Goal: Task Accomplishment & Management: Manage account settings

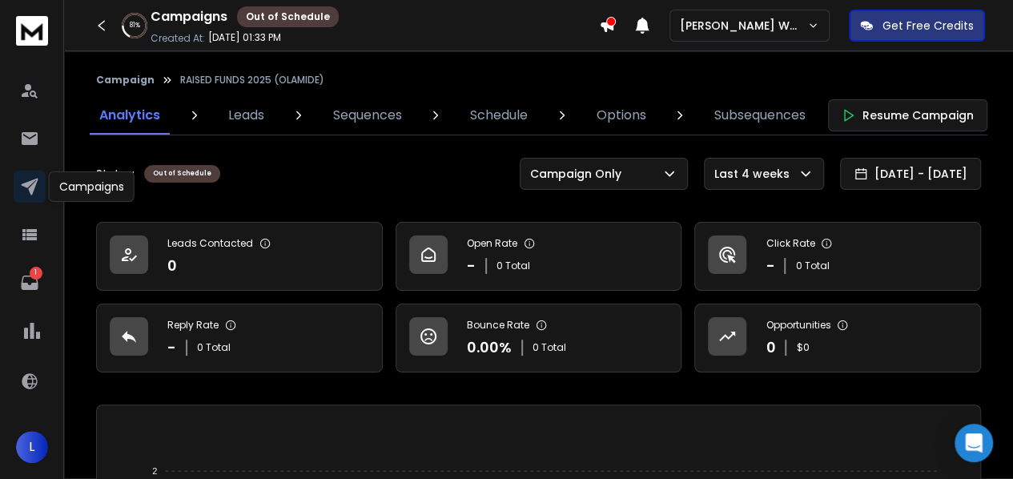
click at [29, 185] on icon at bounding box center [29, 186] width 17 height 17
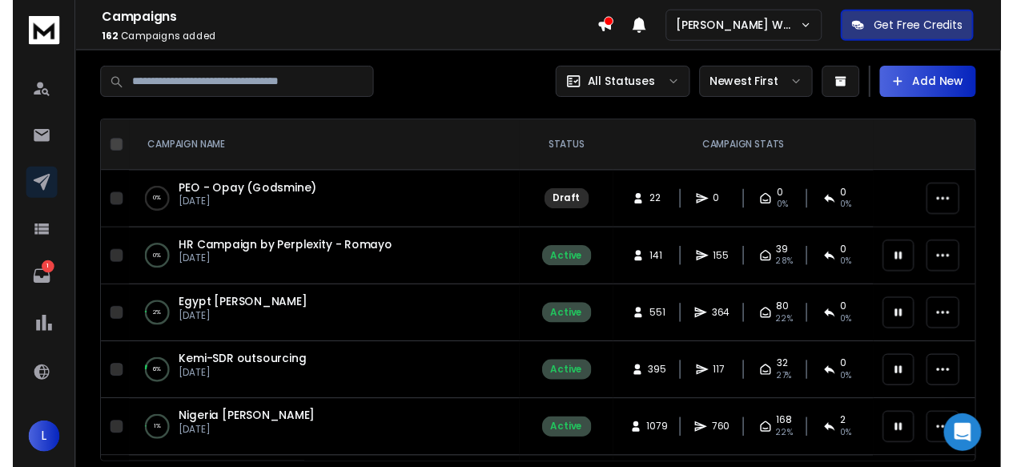
scroll to position [160, 0]
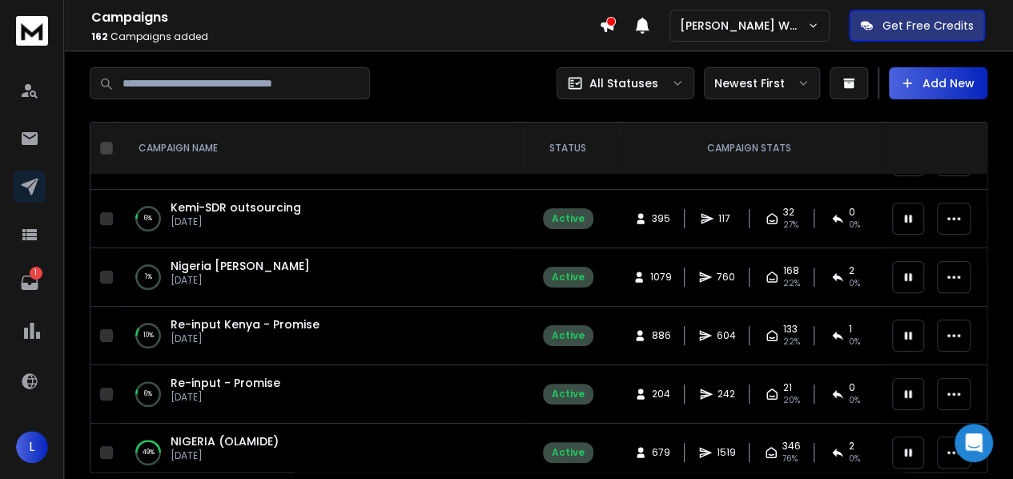
click at [241, 265] on span "Nigeria [PERSON_NAME]" at bounding box center [240, 266] width 139 height 16
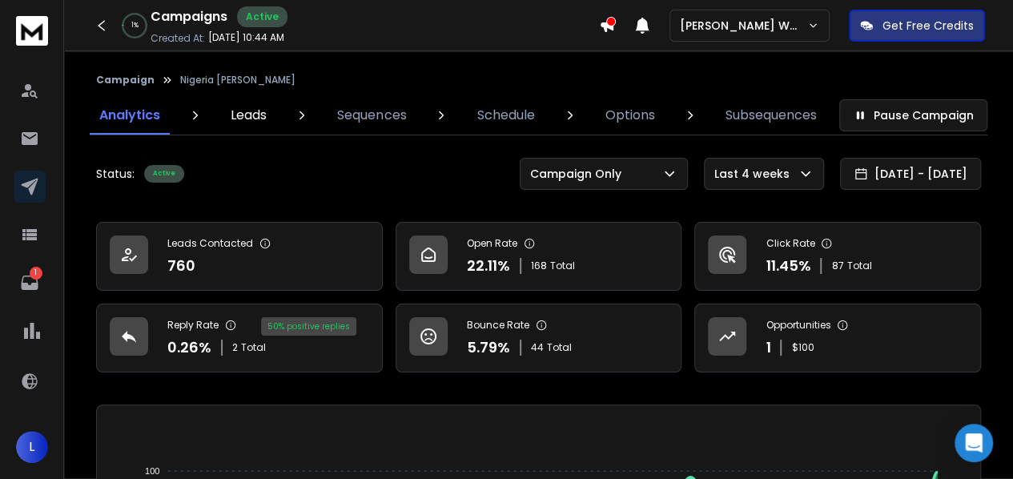
click at [262, 110] on p "Leads" at bounding box center [249, 115] width 36 height 19
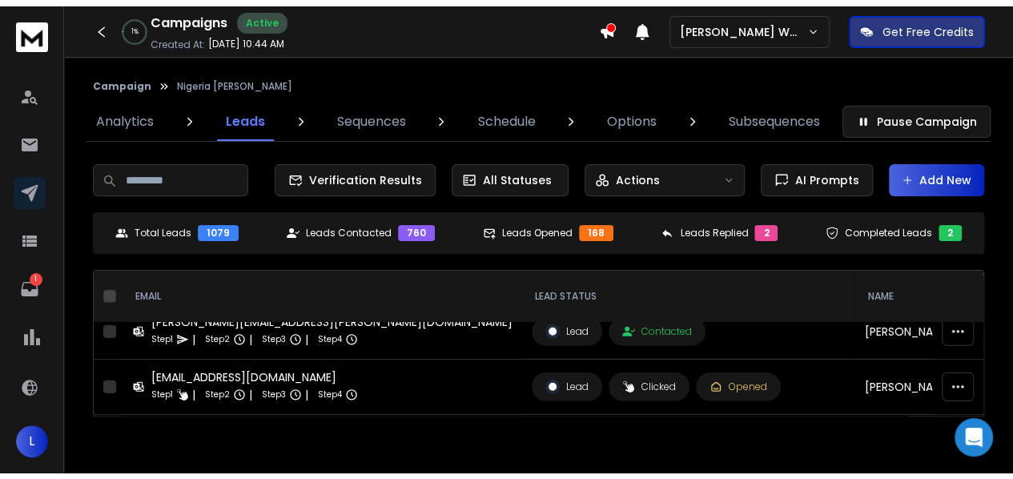
scroll to position [8565, 0]
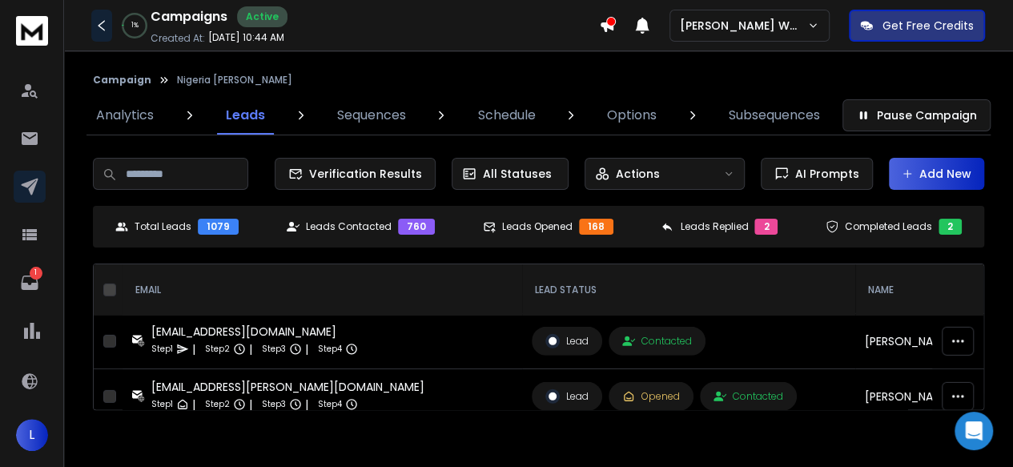
click at [100, 26] on icon at bounding box center [101, 25] width 6 height 10
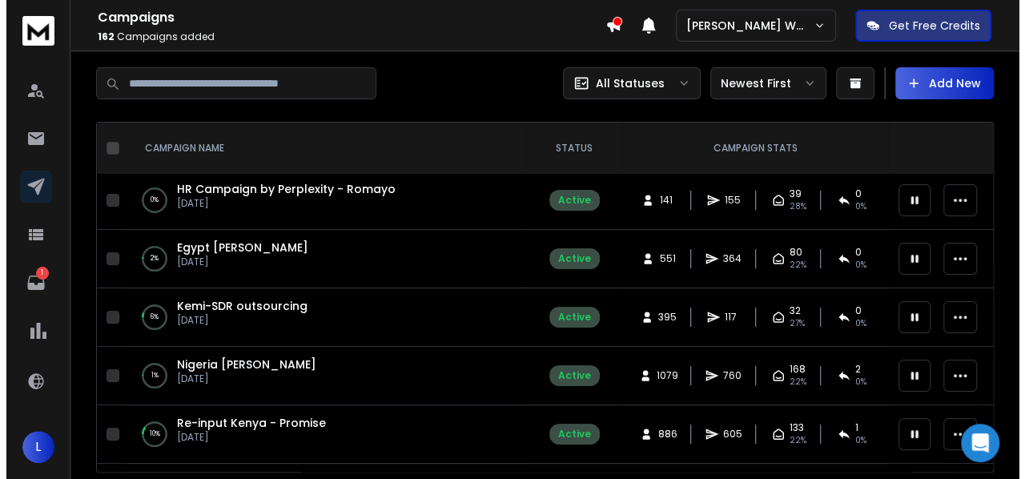
scroll to position [80, 0]
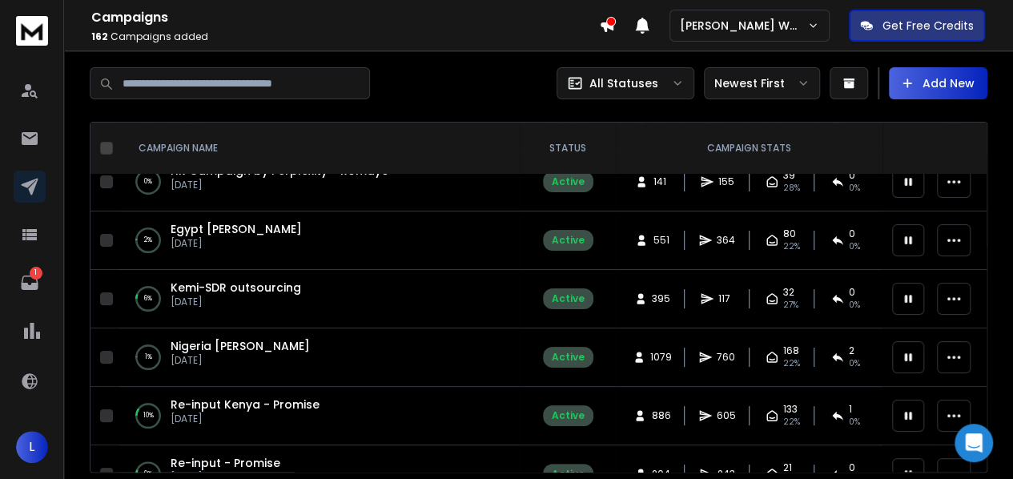
click at [239, 343] on span "Nigeria [PERSON_NAME]" at bounding box center [240, 346] width 139 height 16
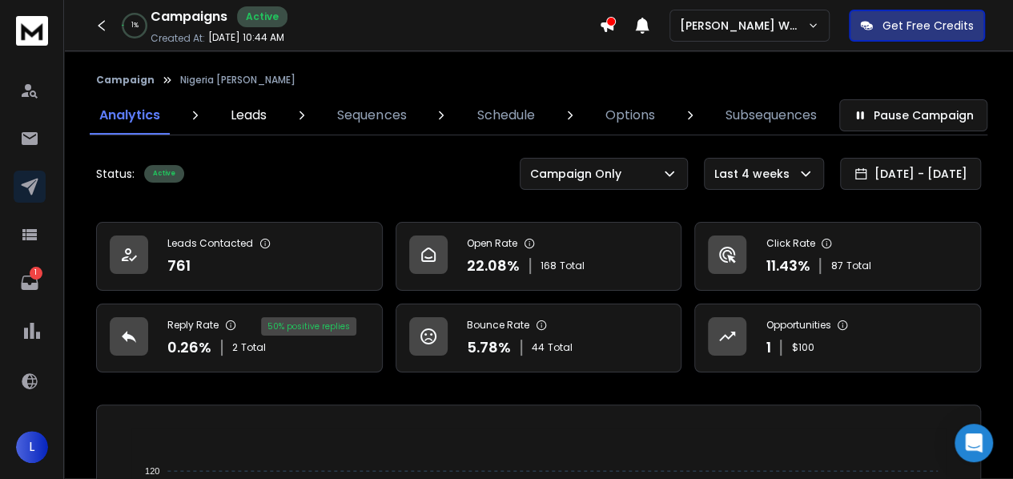
click at [259, 121] on p "Leads" at bounding box center [249, 115] width 36 height 19
